Goal: Information Seeking & Learning: Check status

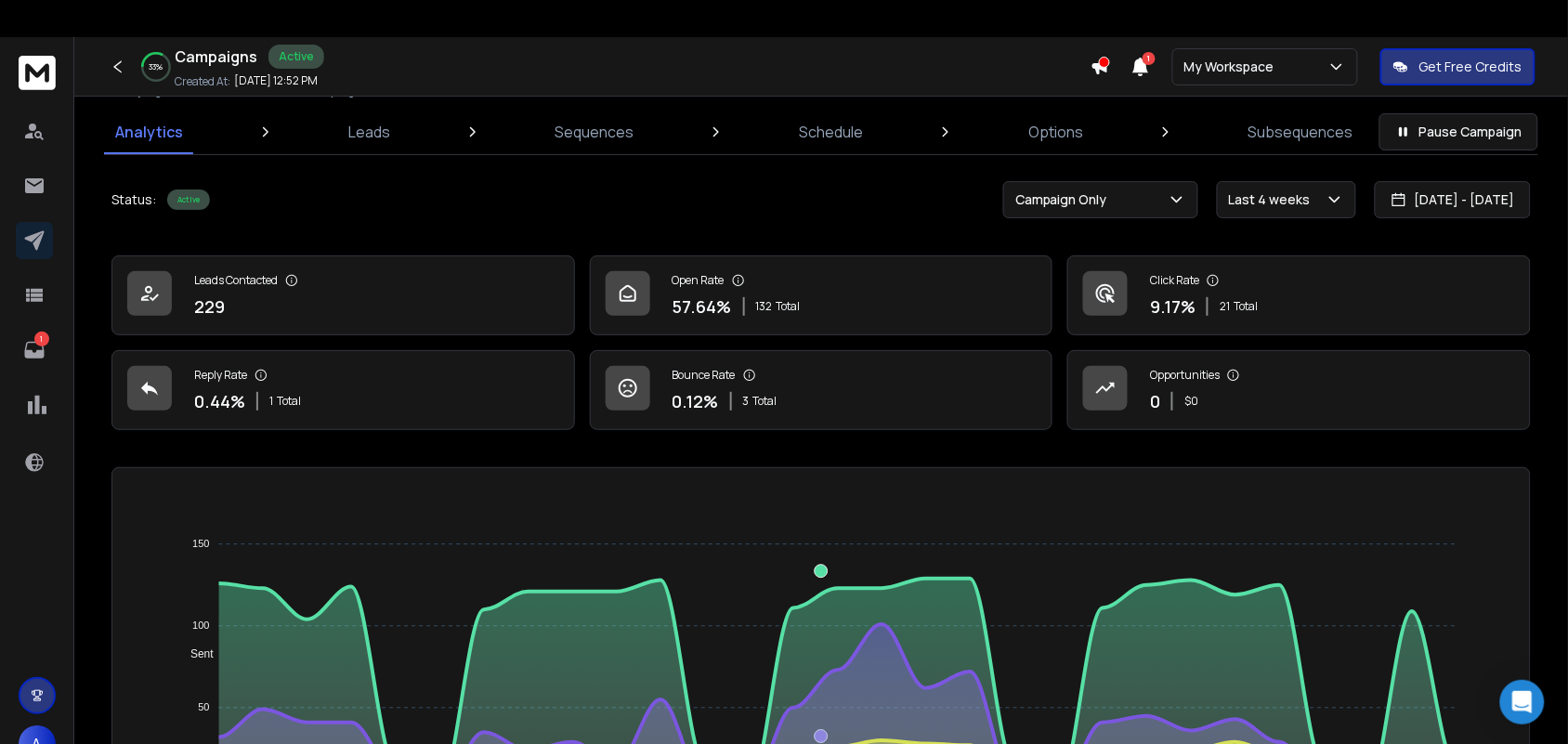
scroll to position [91, 0]
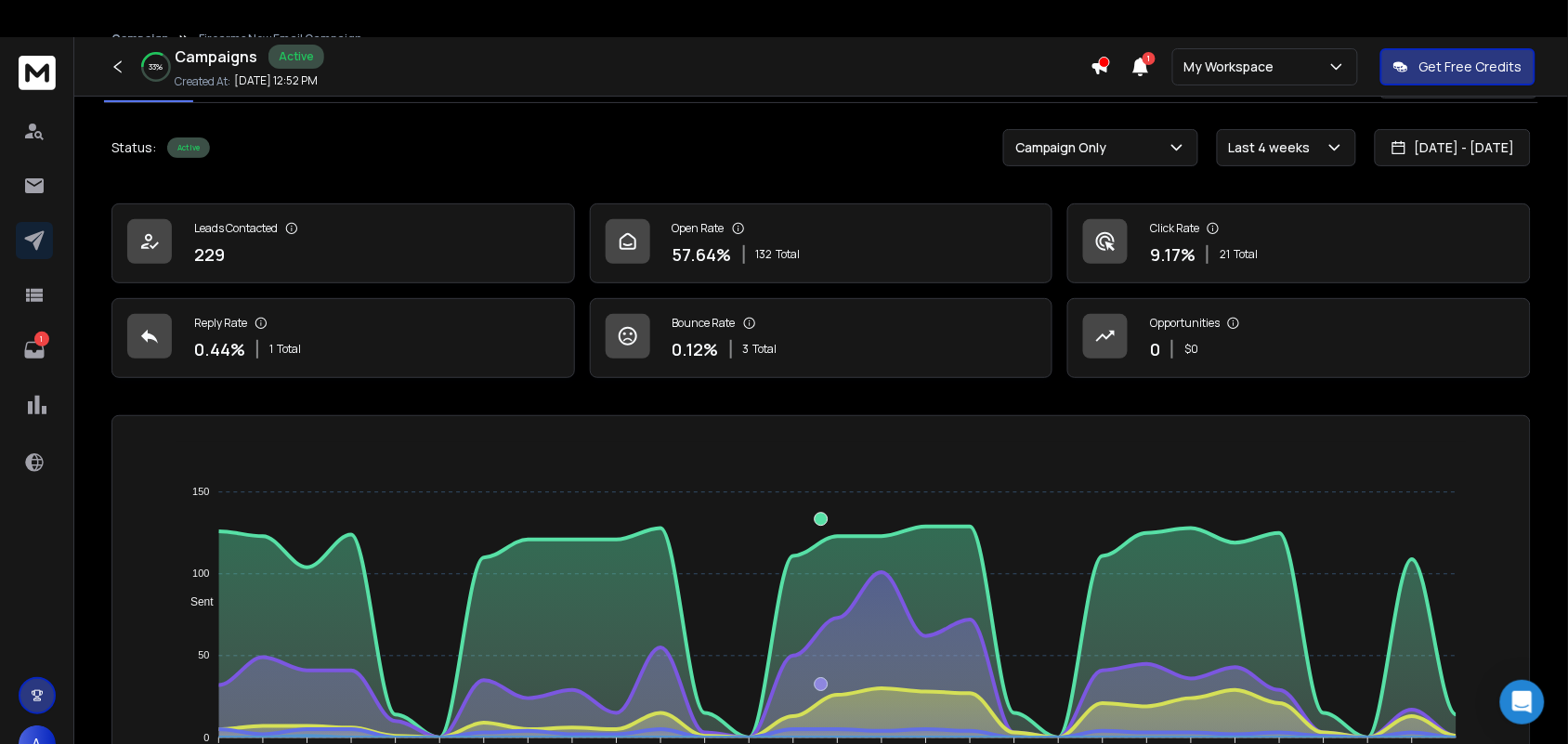
click at [96, 43] on div "33 % Campaigns Active Created At: Jul 23, 2025, 12:52 PM 1 My Workspace Get Fre…" at bounding box center [784, 67] width 1568 height 60
click at [110, 59] on icon at bounding box center [118, 67] width 17 height 17
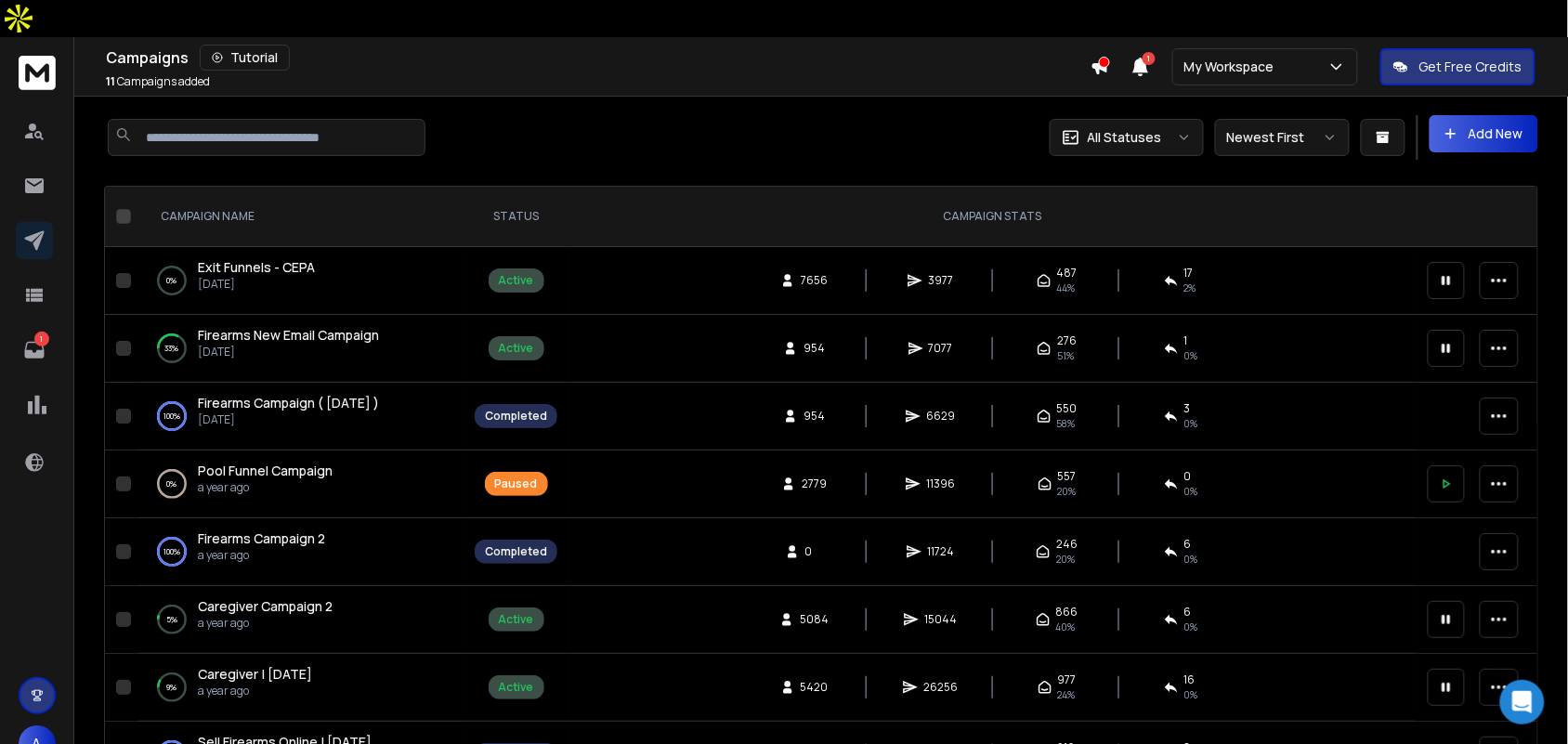
click at [252, 598] on span "Caregiver Campaign 2" at bounding box center [265, 607] width 134 height 18
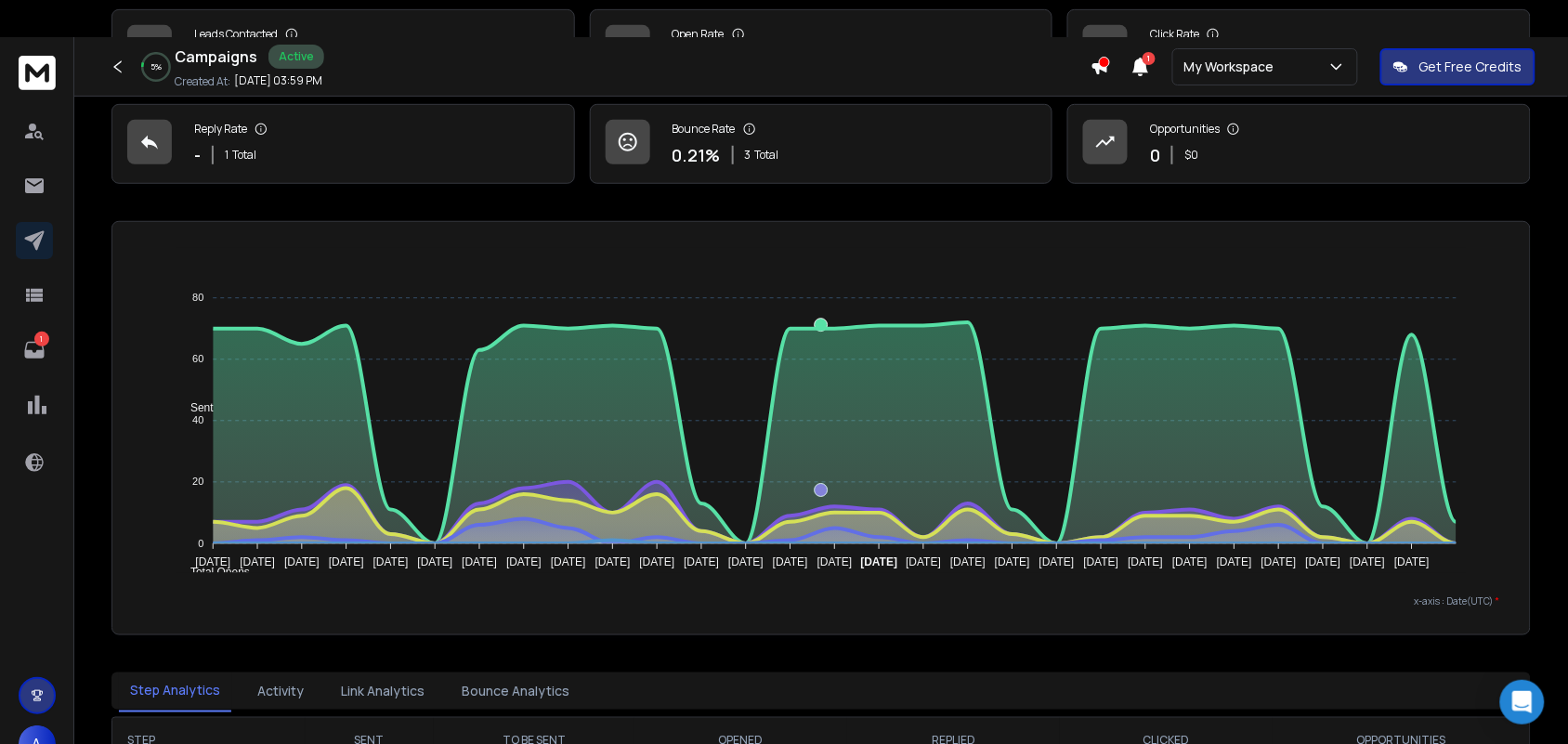
scroll to position [298, 0]
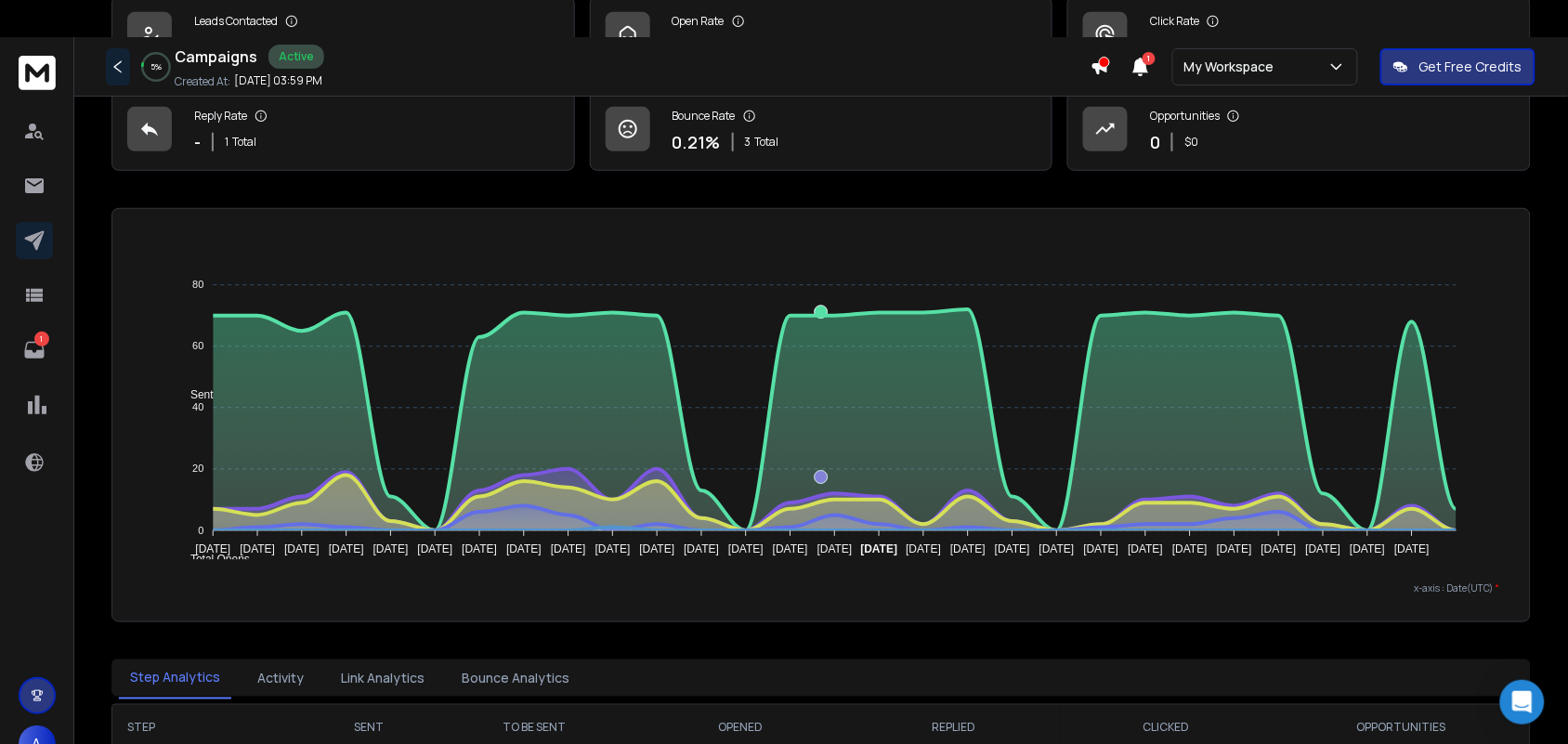
click at [121, 61] on icon at bounding box center [117, 67] width 8 height 12
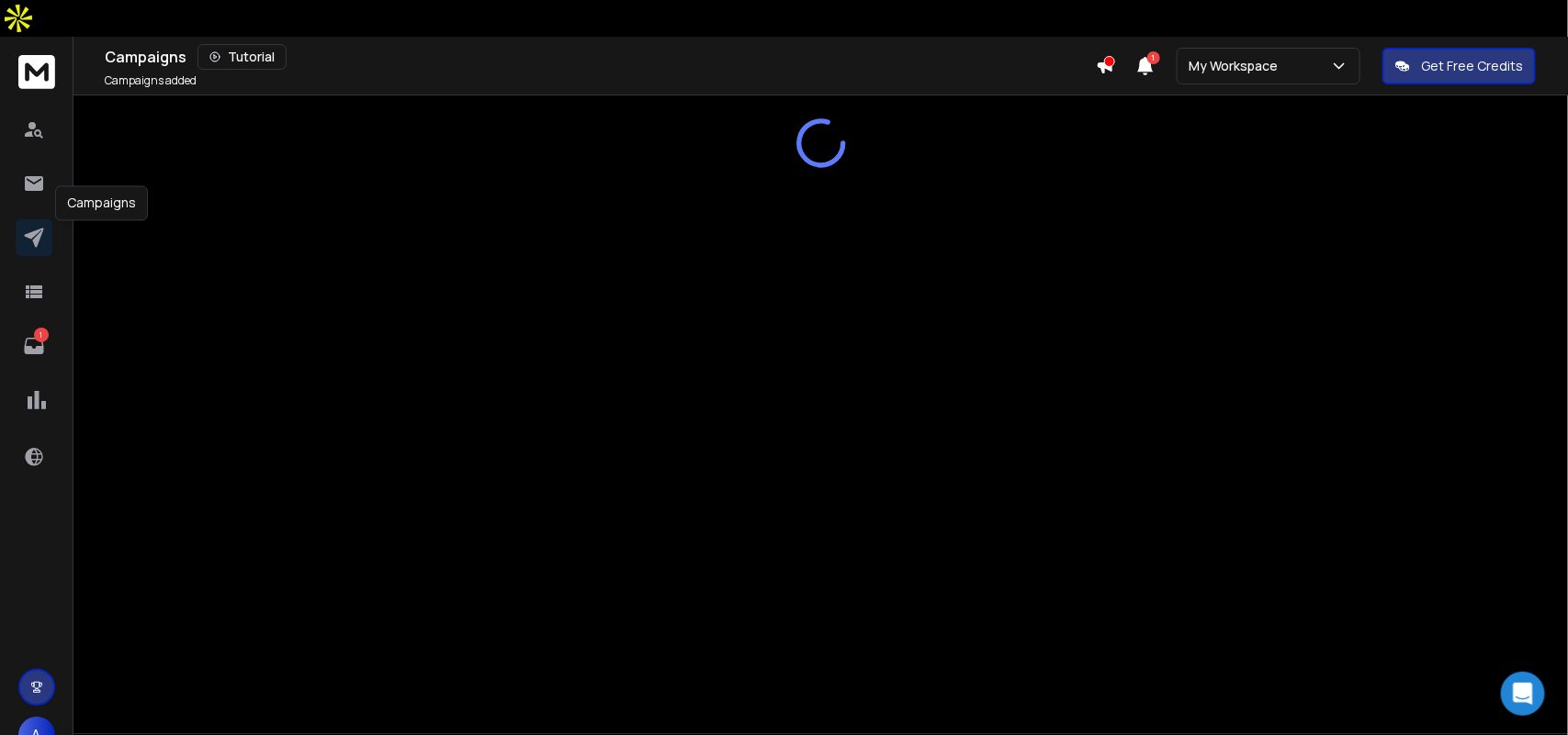
click at [40, 227] on icon at bounding box center [34, 238] width 22 height 22
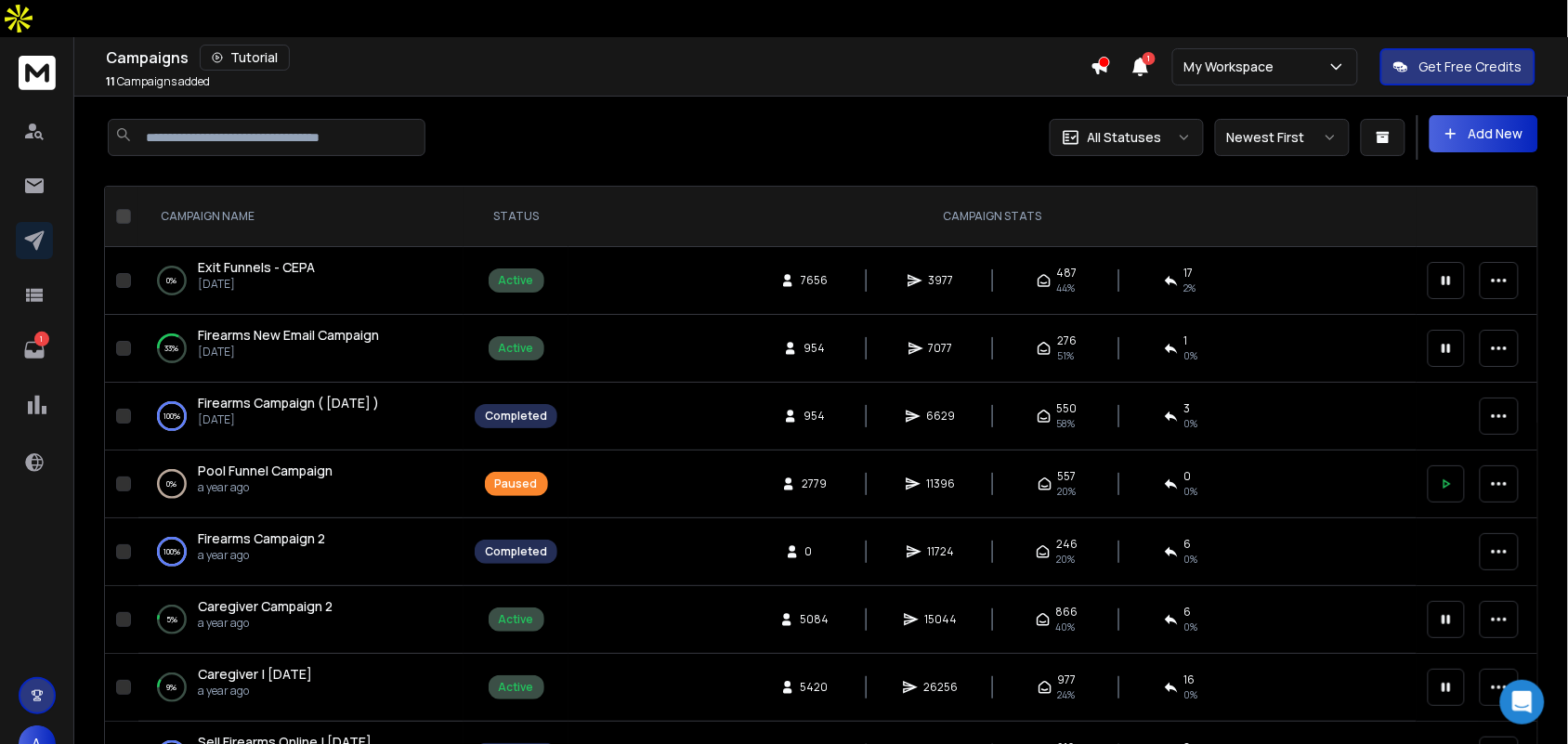
click at [295, 665] on span "Caregiver | [DATE]" at bounding box center [255, 674] width 114 height 18
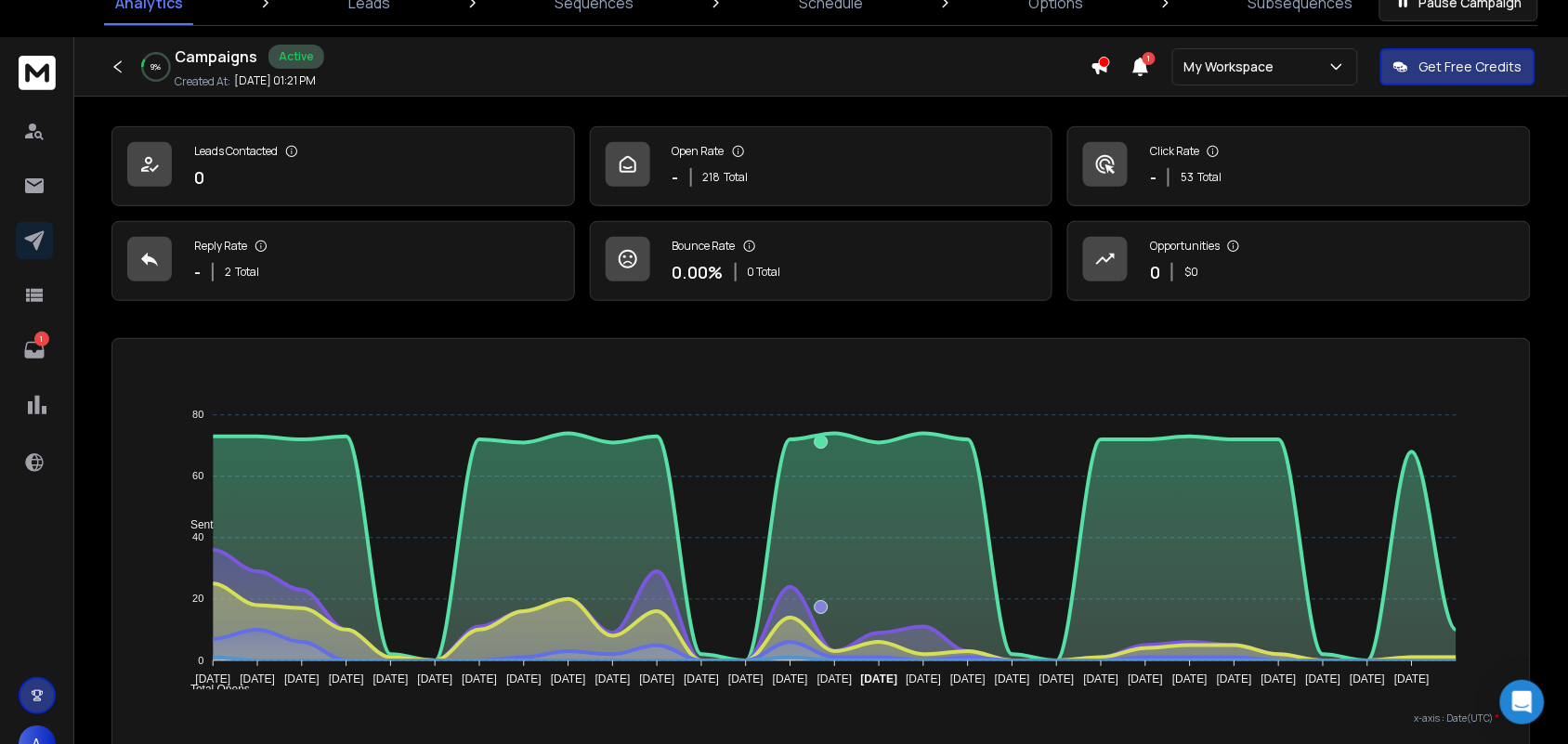
scroll to position [218, 0]
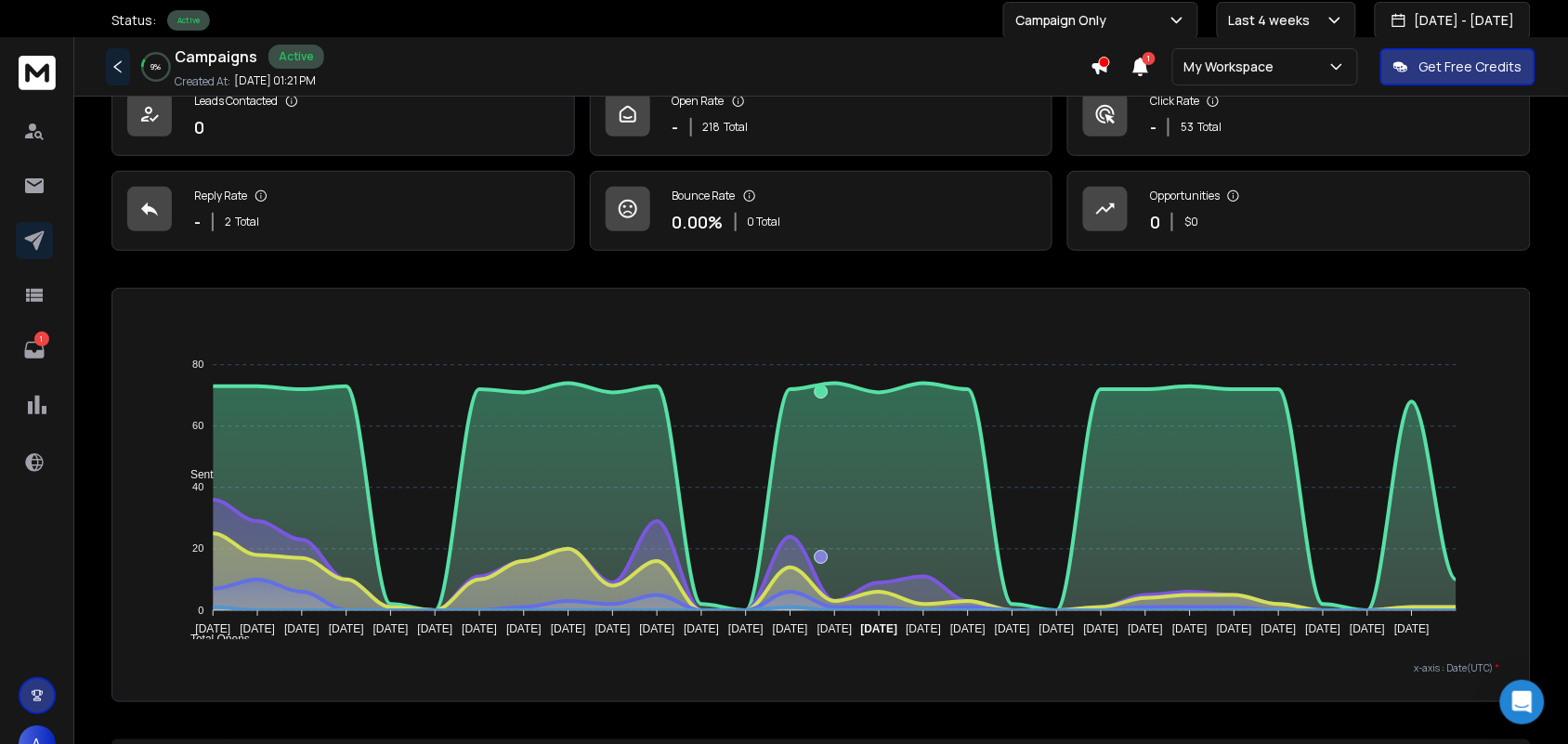
click at [116, 61] on icon at bounding box center [117, 67] width 8 height 12
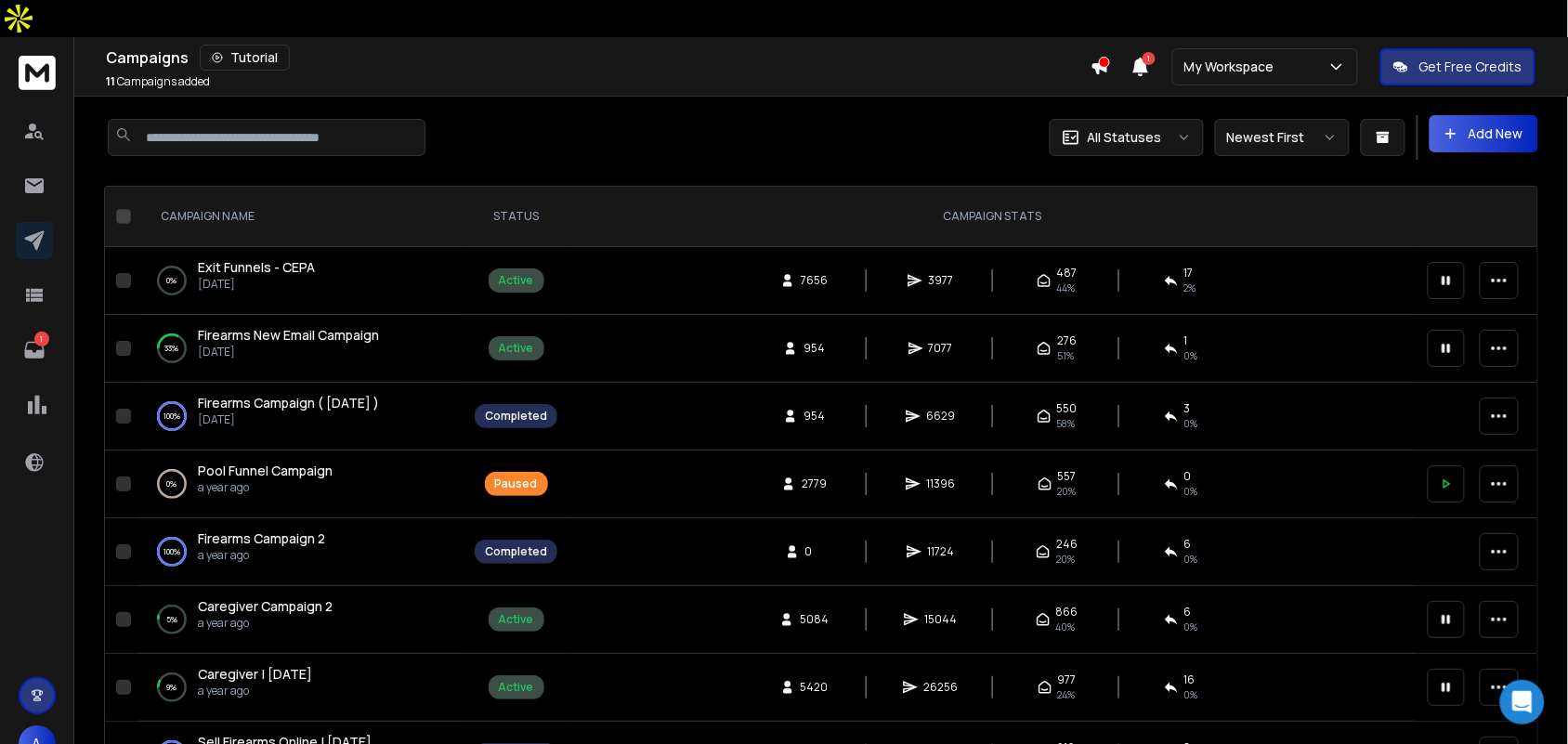
click at [292, 258] on span "Exit Funnels - CEPA" at bounding box center [256, 267] width 117 height 18
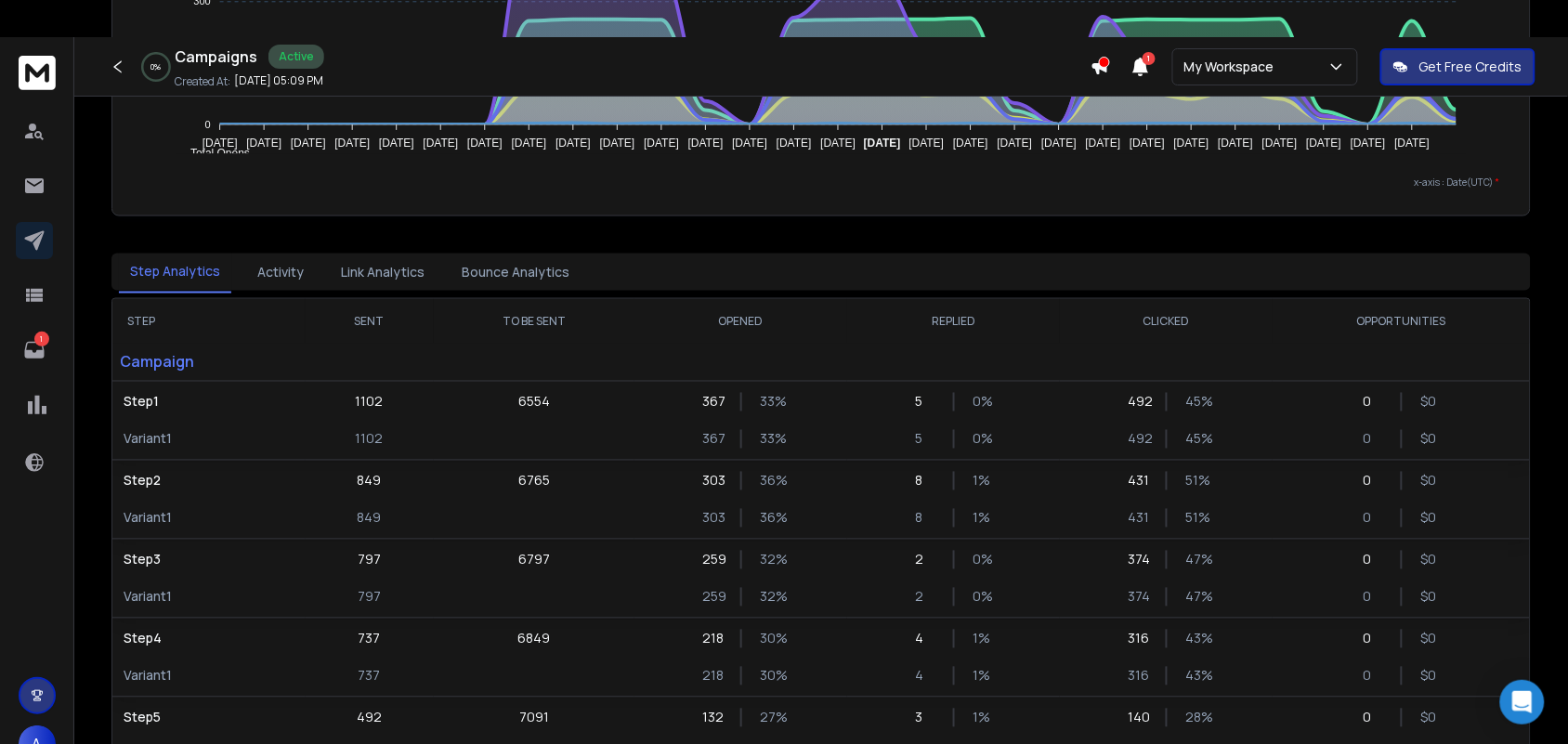
scroll to position [736, 0]
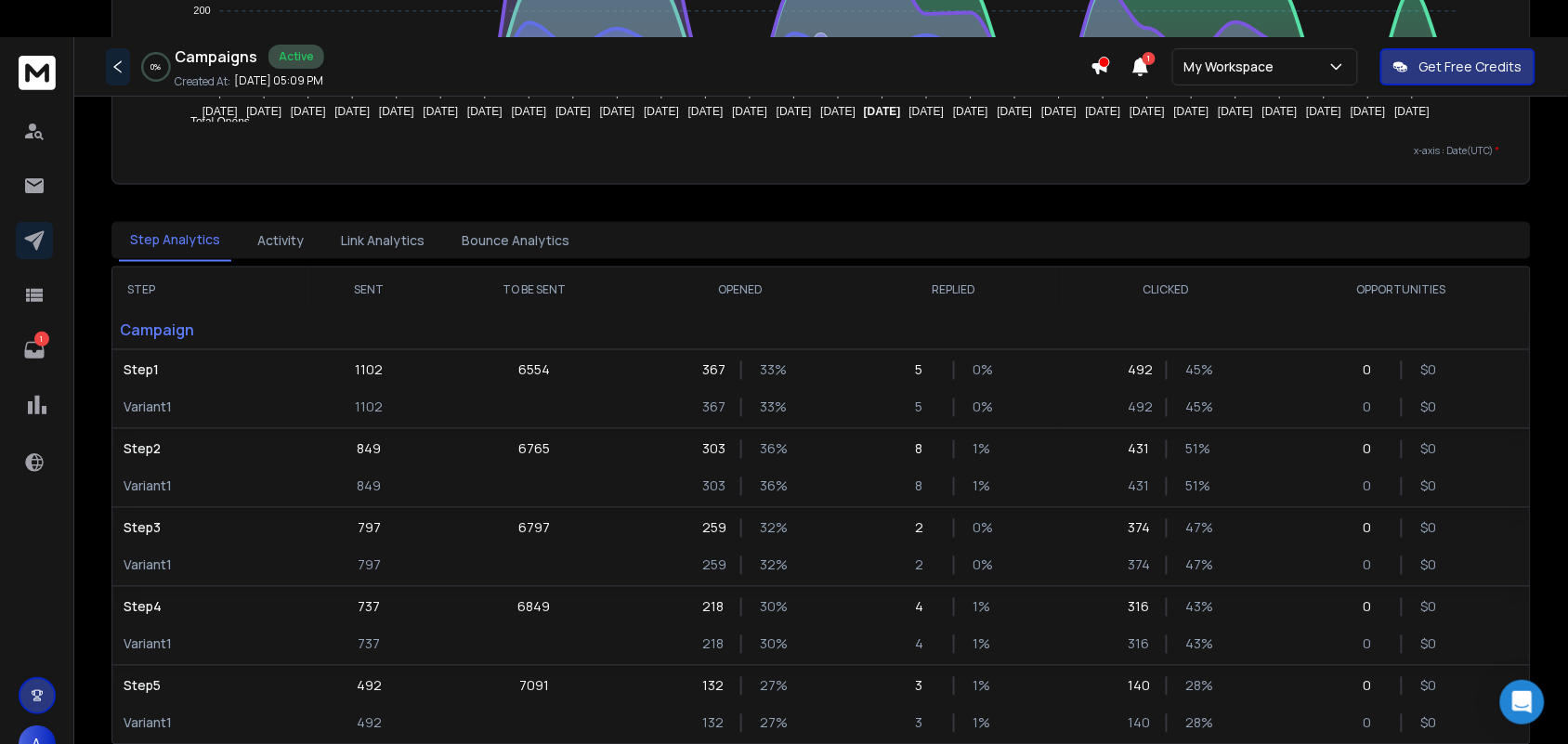
click at [117, 59] on icon at bounding box center [118, 67] width 17 height 17
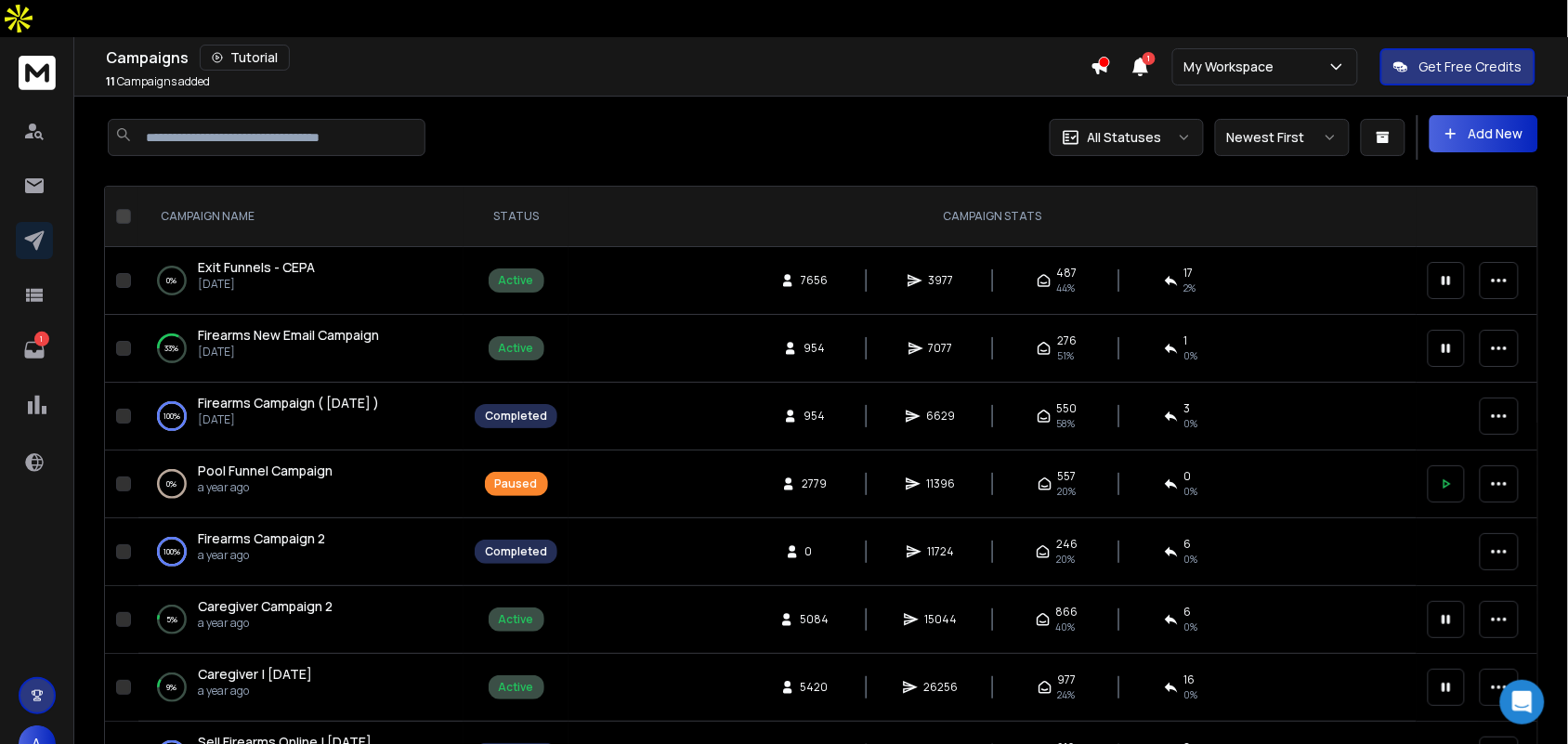
click at [286, 616] on p "a year ago" at bounding box center [265, 623] width 134 height 15
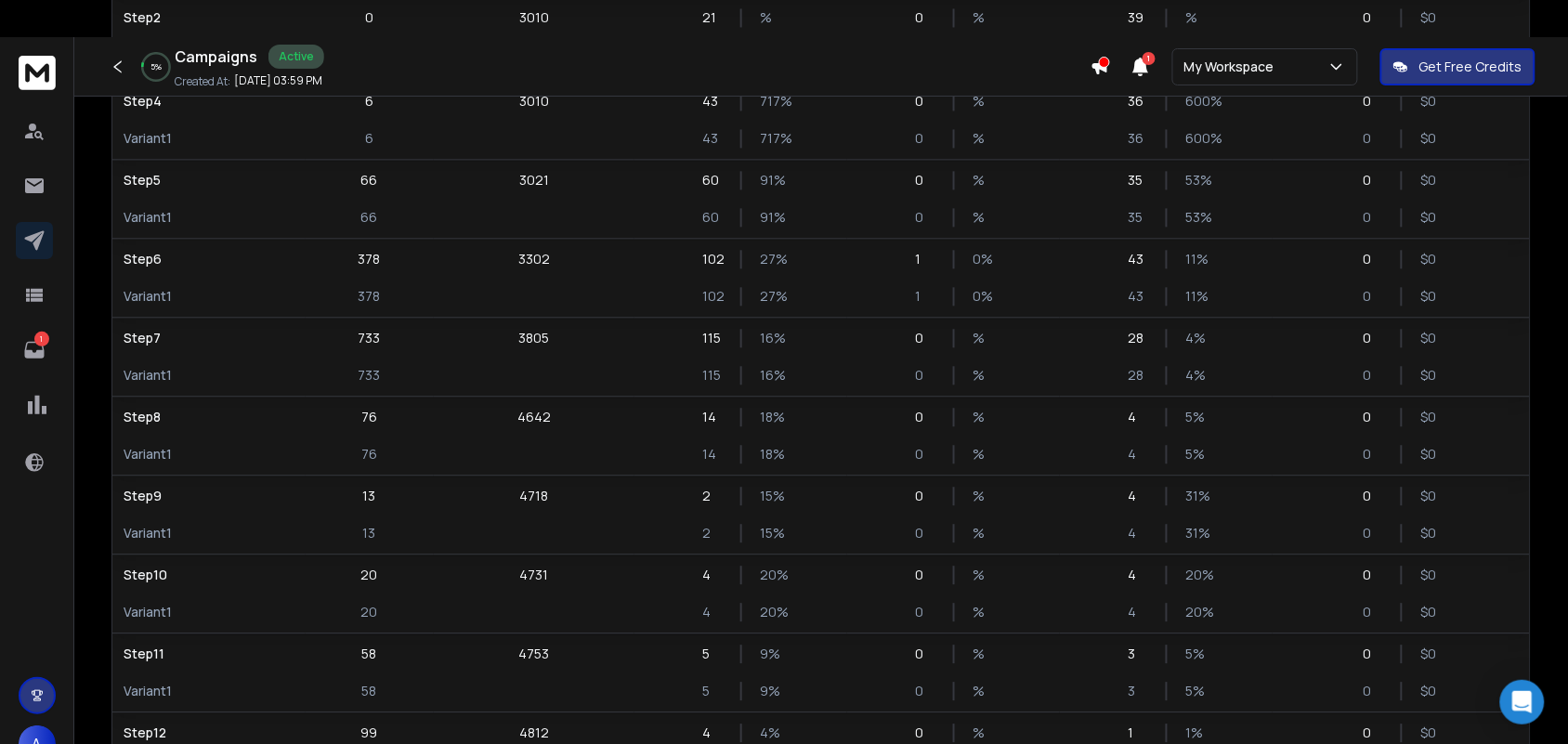
scroll to position [1178, 0]
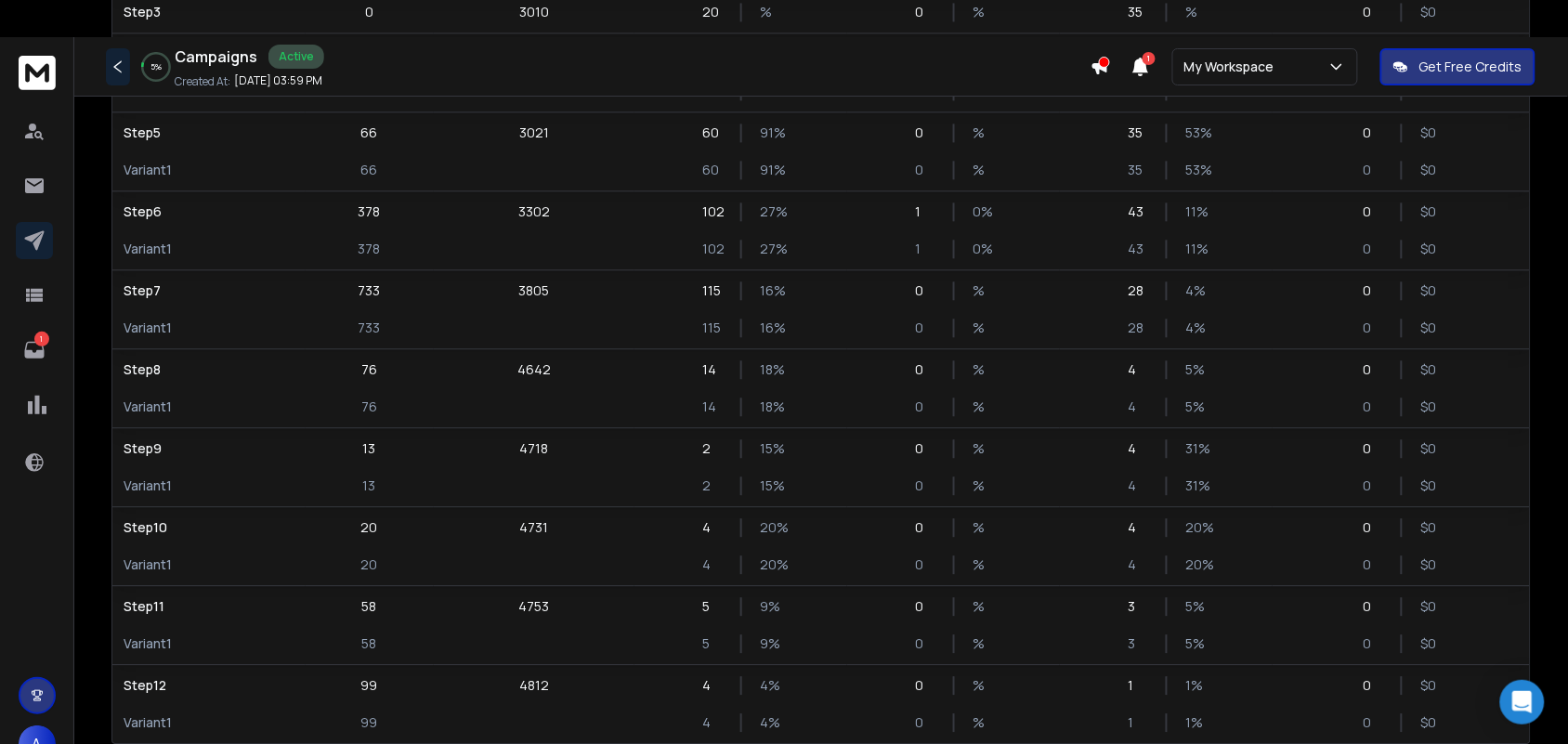
click at [118, 59] on icon at bounding box center [118, 67] width 17 height 17
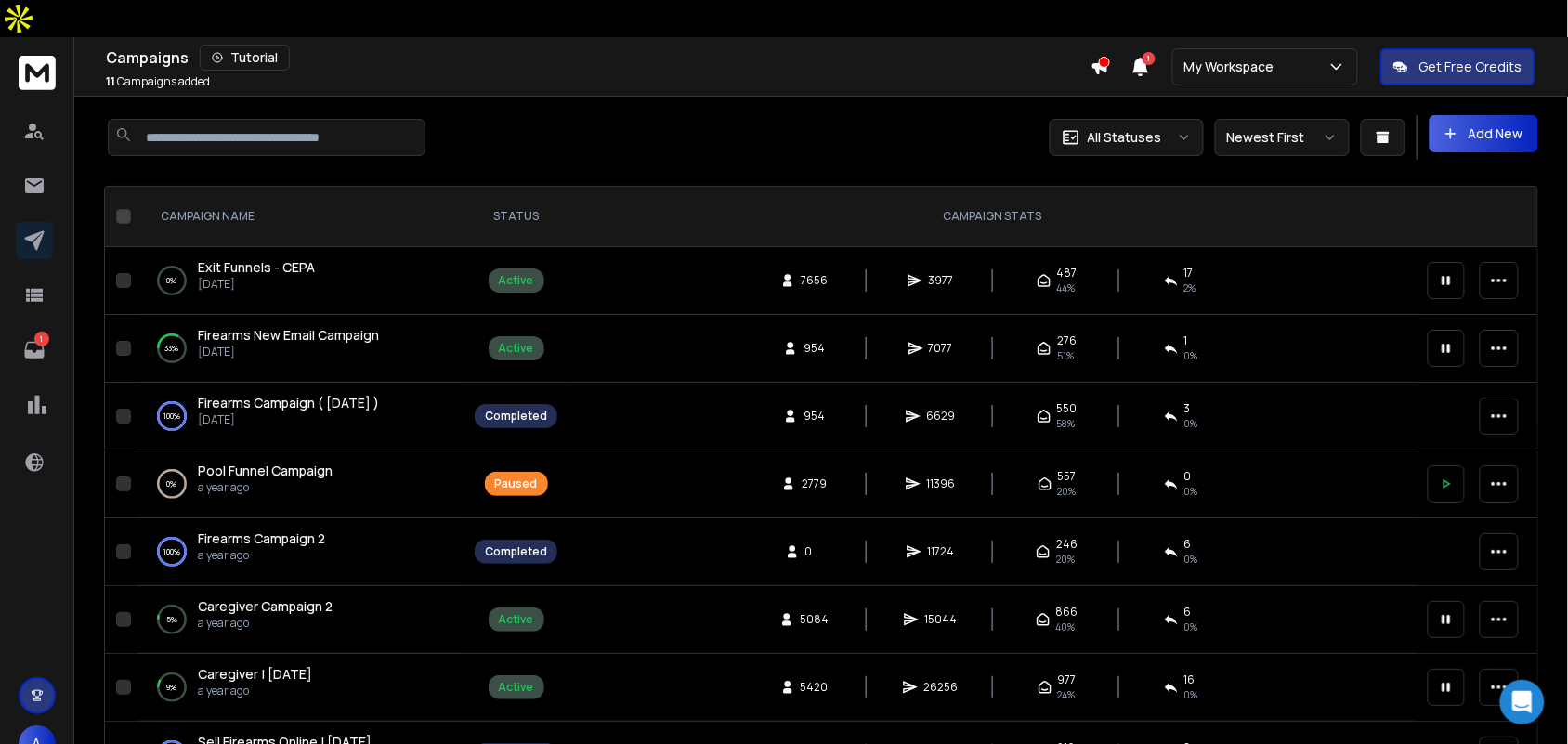
click at [290, 326] on span "Firearms New Email Campaign" at bounding box center [288, 335] width 182 height 18
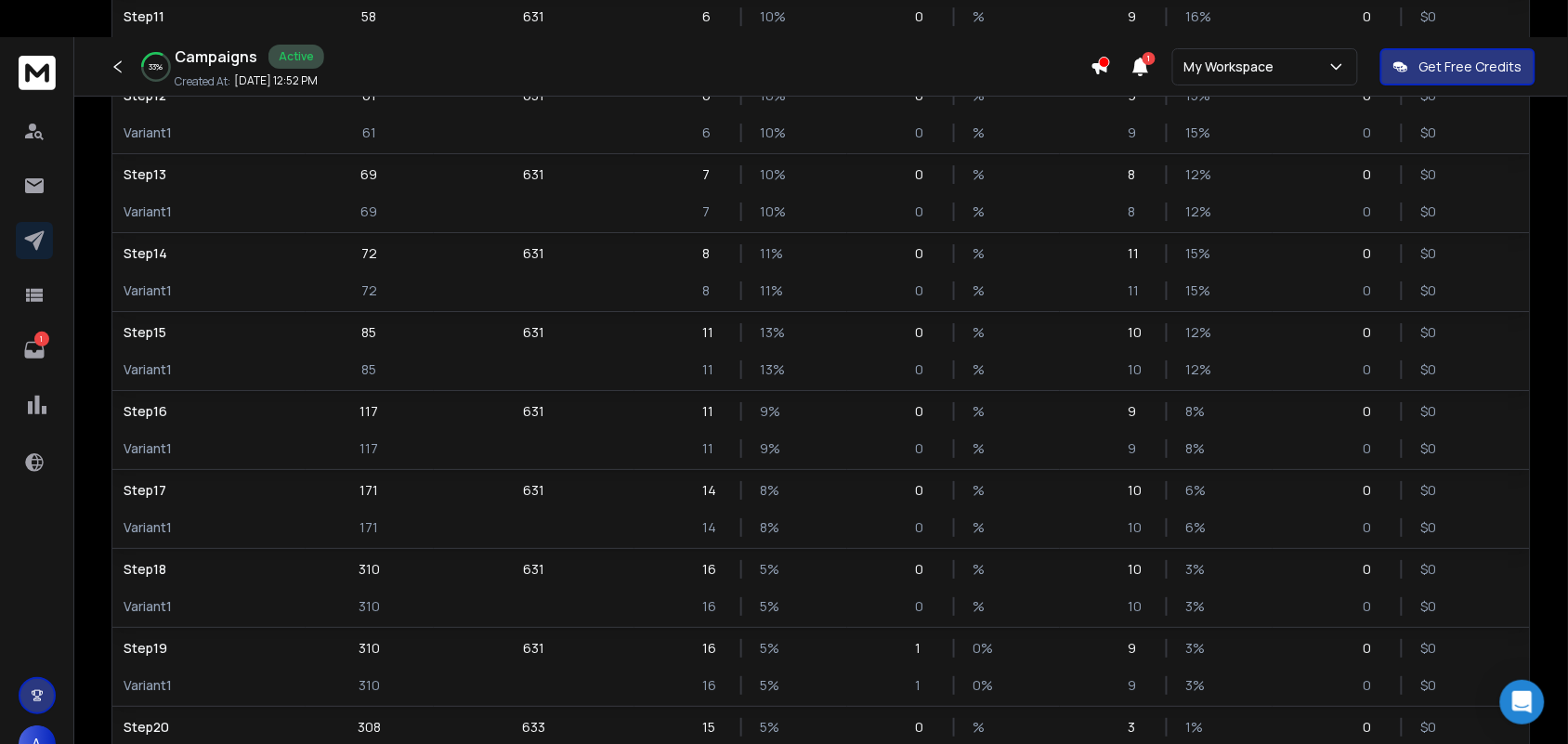
scroll to position [1851, 0]
